Goal: Task Accomplishment & Management: Manage account settings

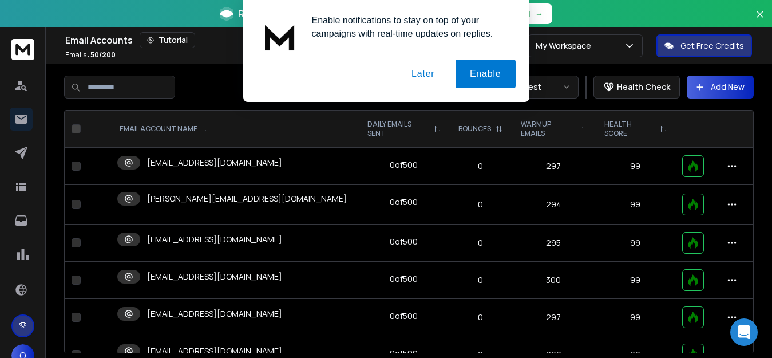
click at [757, 14] on div "Enable notifications to stay on top of your campaigns with real-time updates on…" at bounding box center [386, 51] width 772 height 102
click at [424, 66] on button "Later" at bounding box center [423, 74] width 52 height 29
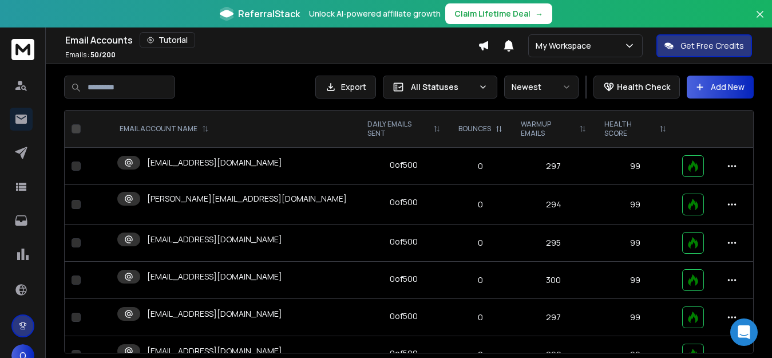
click at [758, 11] on icon "Close banner" at bounding box center [760, 14] width 7 height 7
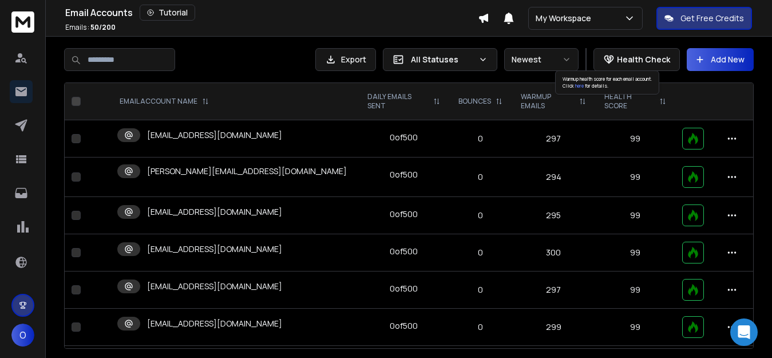
click at [624, 105] on p "HEALTH SCORE" at bounding box center [630, 101] width 50 height 18
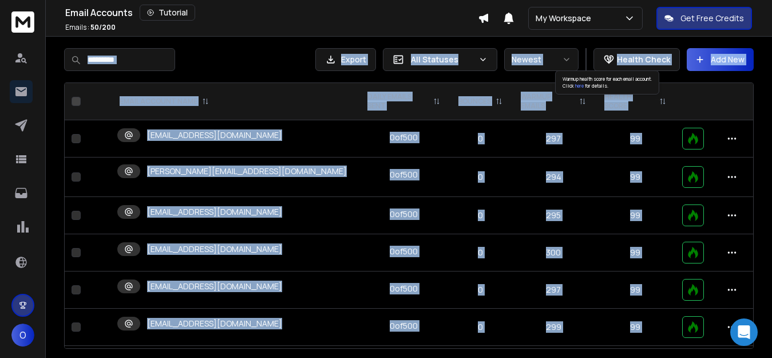
click at [624, 105] on div "ReferralStack Unlock AI-powered affiliate growth Lifetime Deals available! Clai…" at bounding box center [386, 179] width 772 height 358
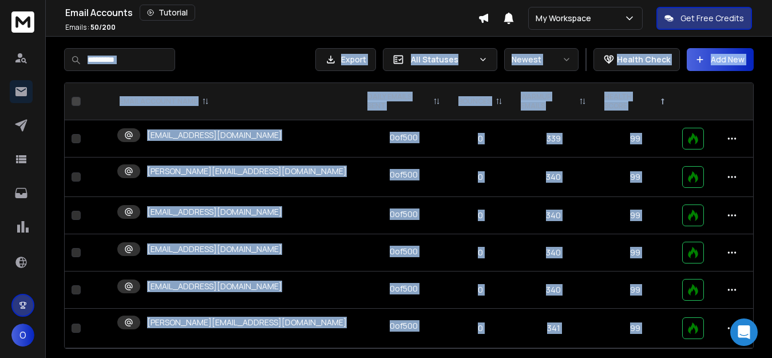
click at [711, 105] on th at bounding box center [732, 101] width 42 height 37
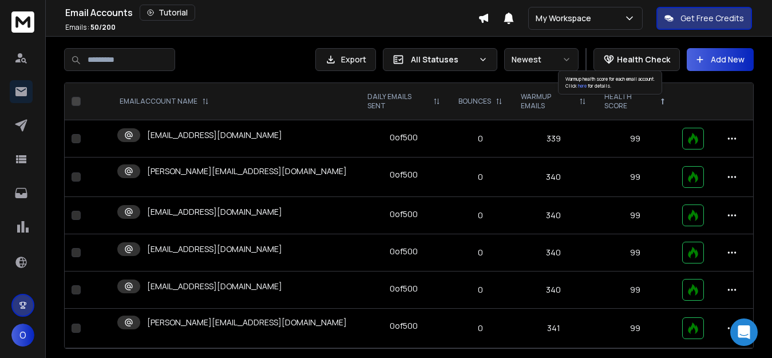
click at [626, 106] on th "HEALTH SCORE" at bounding box center [636, 101] width 80 height 37
click at [660, 104] on icon at bounding box center [663, 101] width 7 height 7
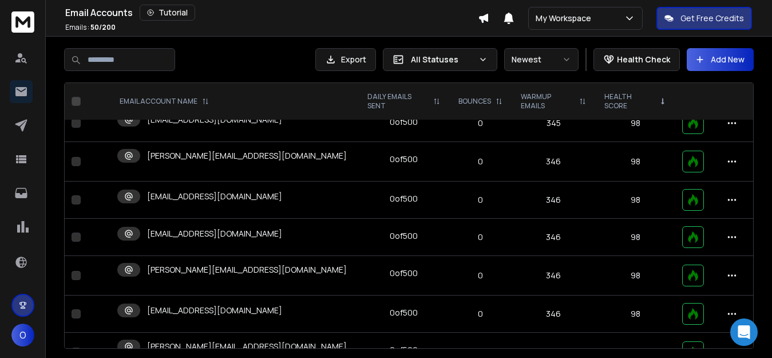
scroll to position [344, 0]
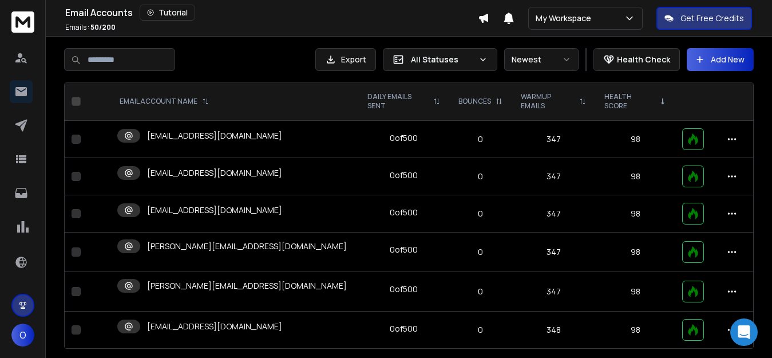
click at [622, 107] on th "HEALTH SCORE" at bounding box center [636, 101] width 80 height 37
click at [620, 100] on p "HEALTH SCORE" at bounding box center [630, 101] width 50 height 18
